Goal: Navigation & Orientation: Find specific page/section

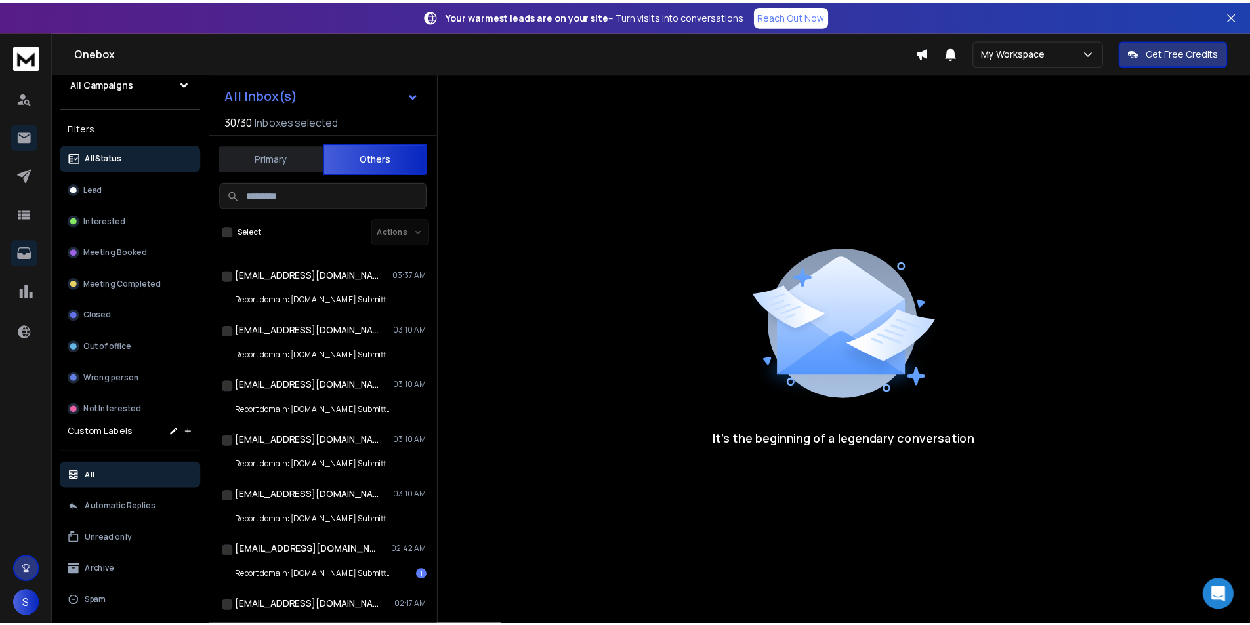
scroll to position [2860, 0]
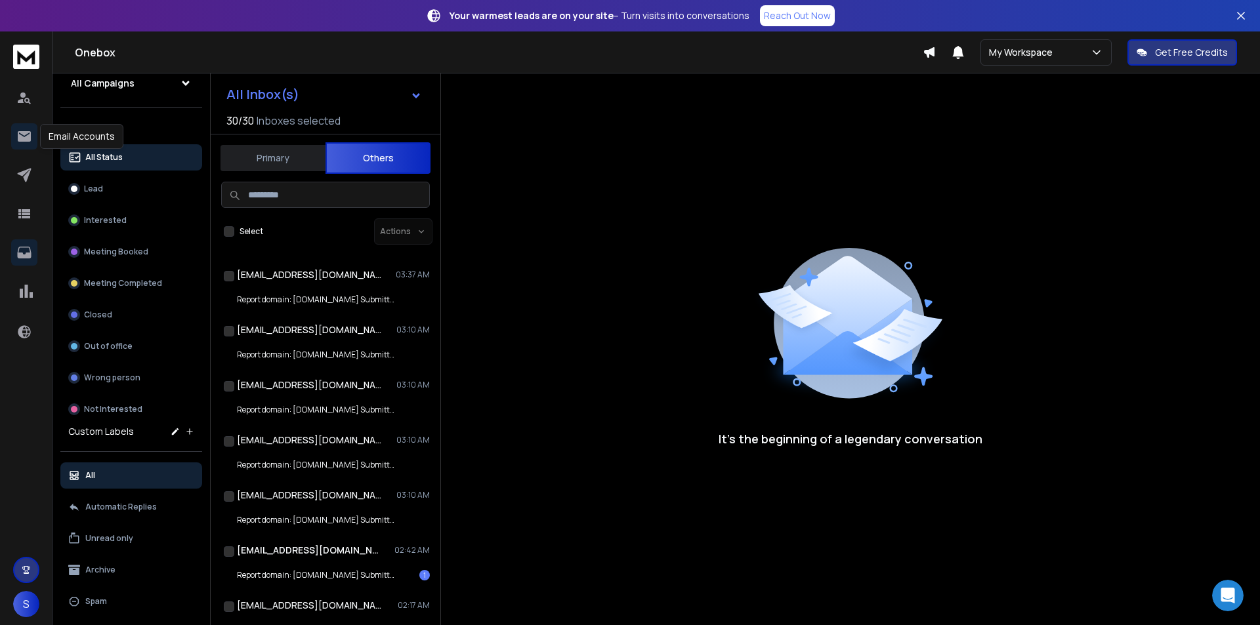
click at [22, 130] on icon at bounding box center [24, 137] width 16 height 16
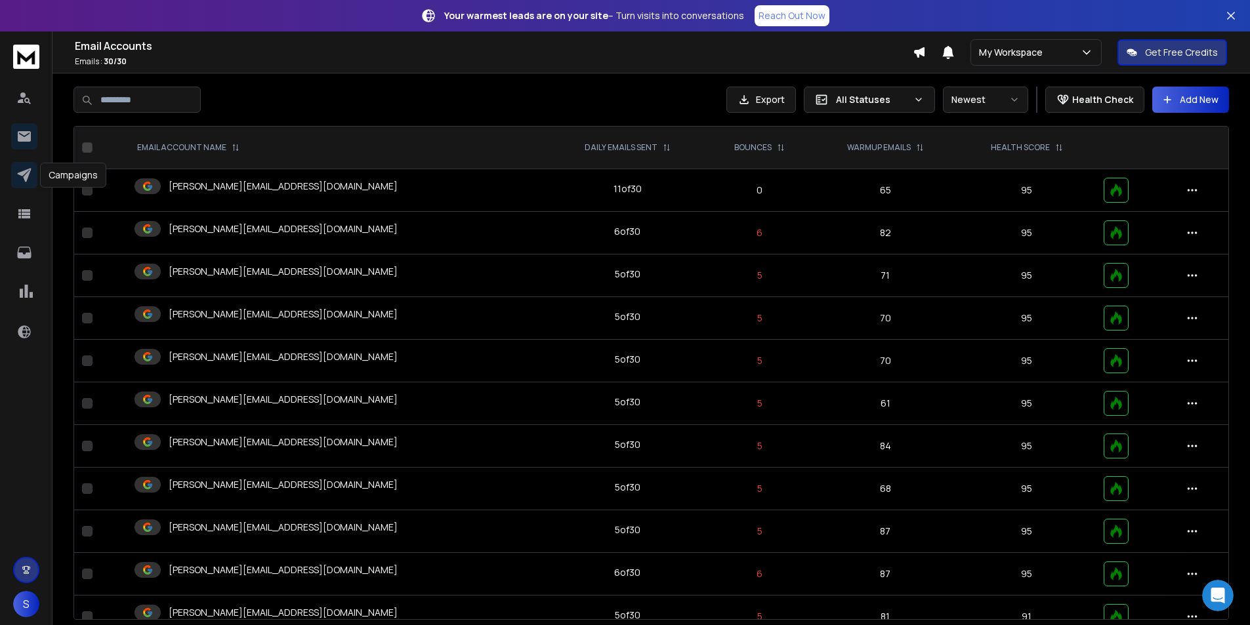
click at [22, 172] on icon at bounding box center [24, 175] width 14 height 14
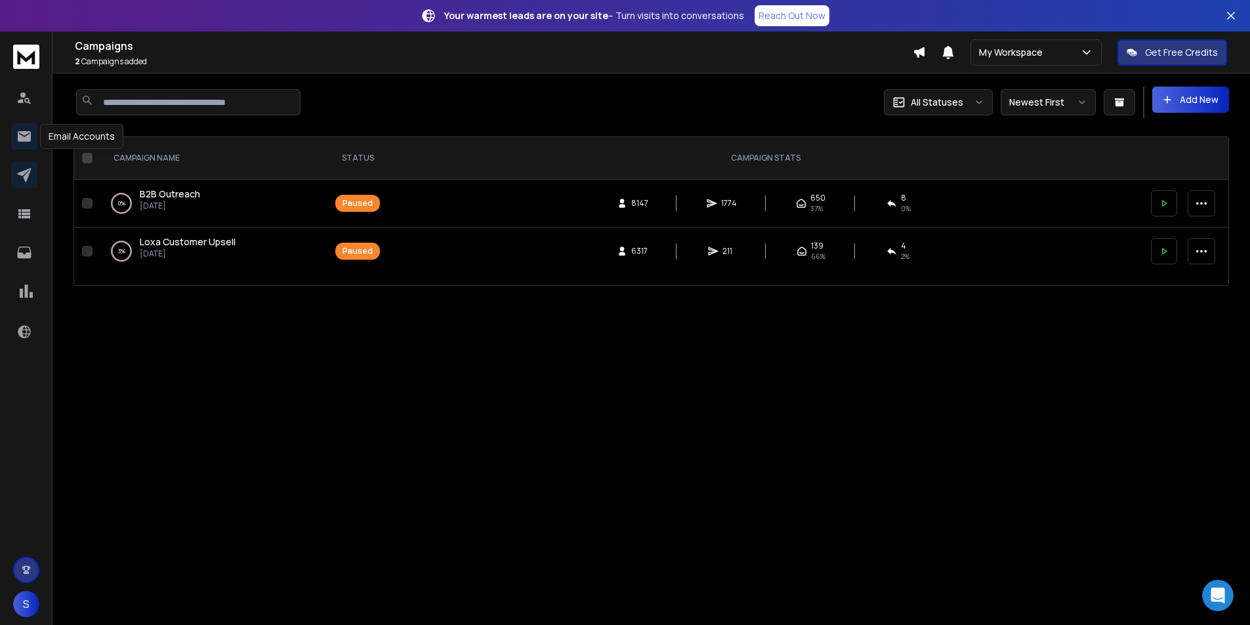
click at [32, 146] on link at bounding box center [24, 136] width 26 height 26
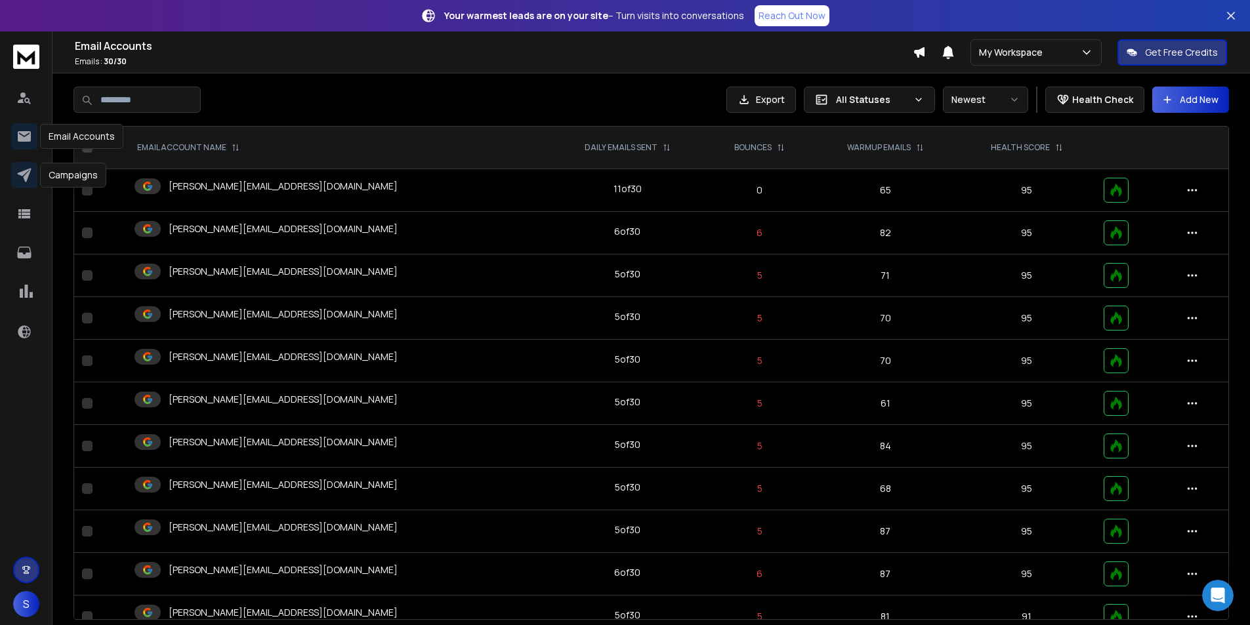
click at [23, 176] on icon at bounding box center [24, 175] width 16 height 16
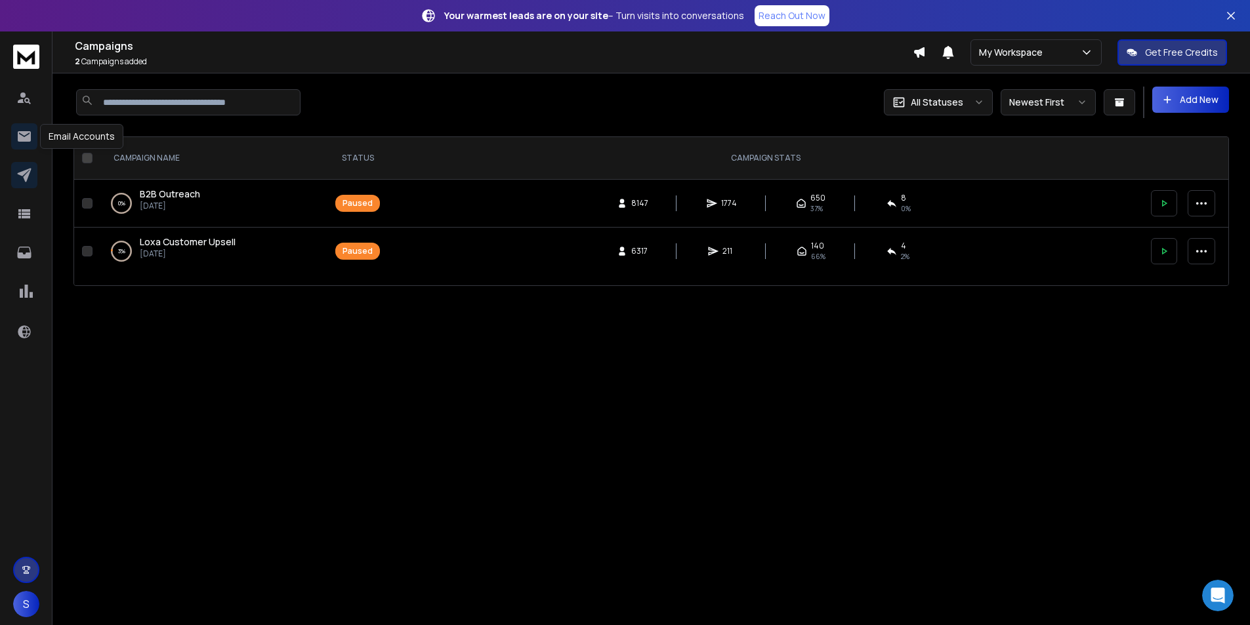
click at [22, 131] on icon at bounding box center [24, 137] width 16 height 16
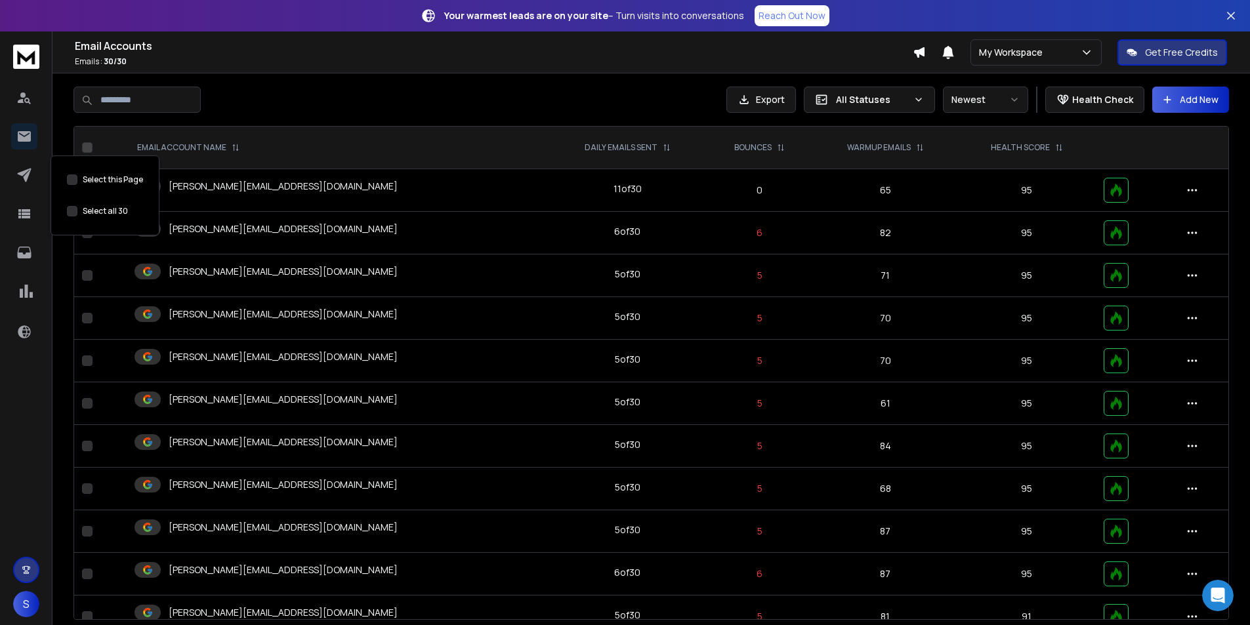
click at [87, 148] on button "Select this Page" at bounding box center [87, 147] width 10 height 10
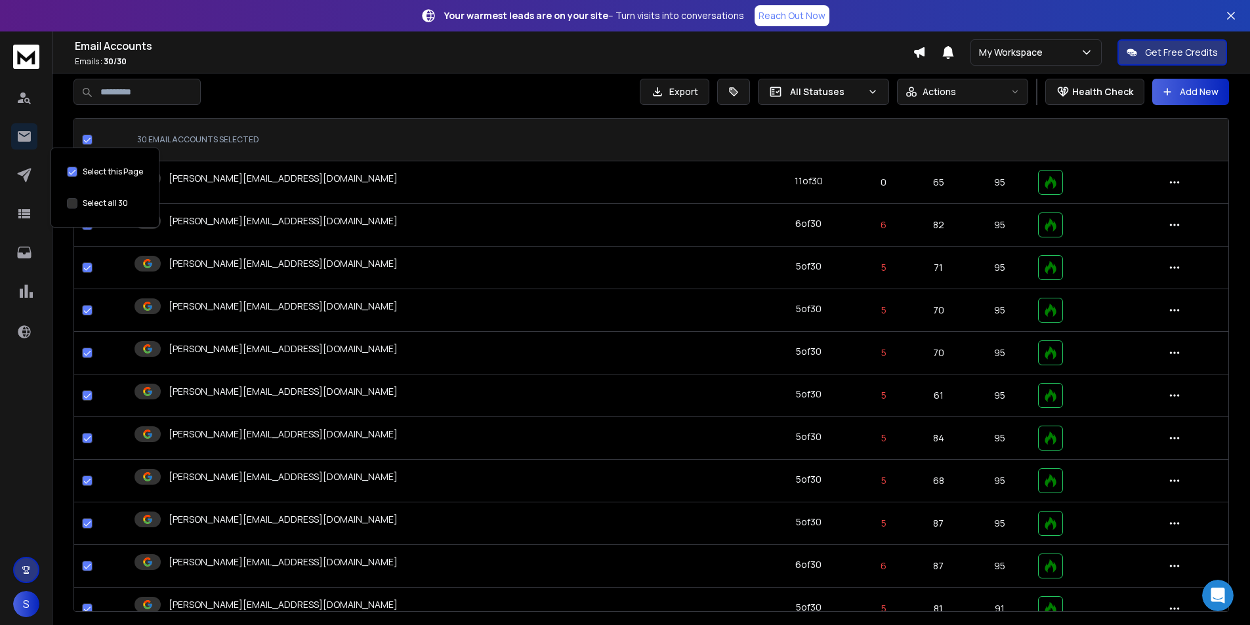
click at [84, 143] on button "Select this Page" at bounding box center [87, 140] width 10 height 10
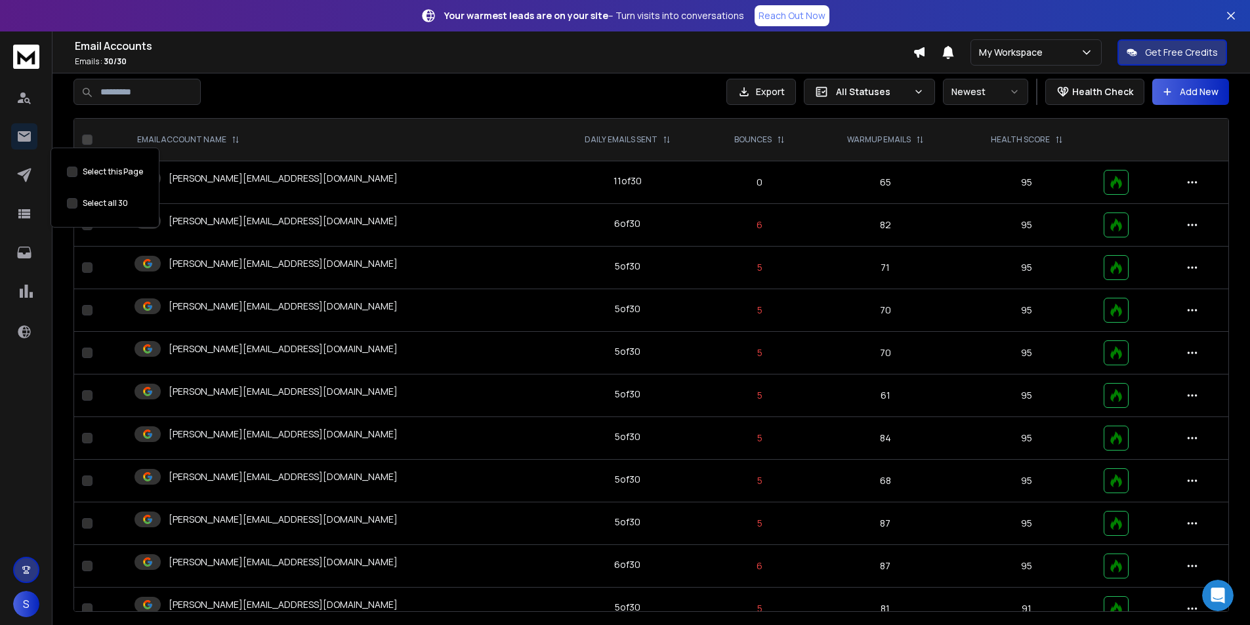
click at [24, 51] on img at bounding box center [26, 57] width 26 height 24
